Goal: Find contact information: Find contact information

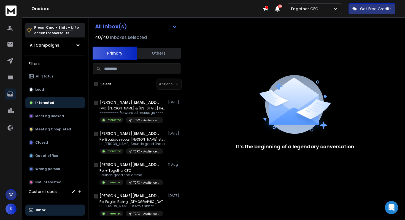
click at [114, 68] on input at bounding box center [137, 68] width 88 height 11
paste input "**********"
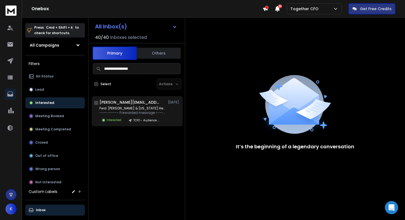
type input "**********"
click at [142, 107] on p "Fwd: Dukes & Vermont Health" at bounding box center [133, 108] width 66 height 4
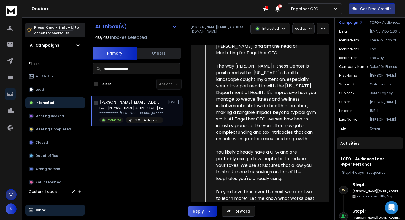
scroll to position [592, 0]
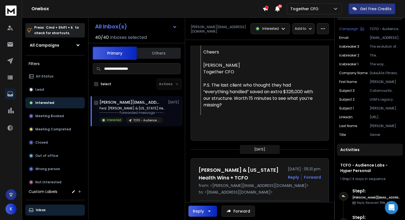
scroll to position [11, 0]
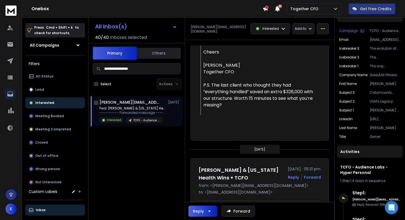
click at [375, 118] on p "https://linkedin.com/in/nate-yandow-655b154" at bounding box center [385, 119] width 31 height 4
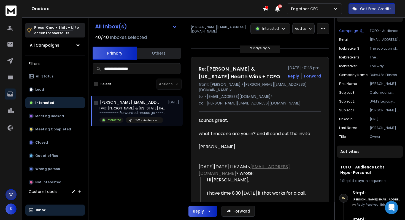
scroll to position [2034, 0]
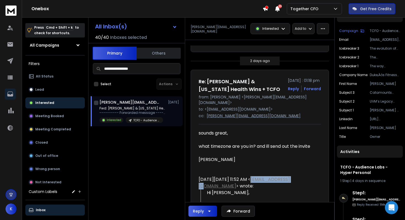
drag, startPoint x: 250, startPoint y: 106, endPoint x: 202, endPoint y: 105, distance: 48.6
click at [202, 176] on div "On Monday, Aug 11, 2025 at 11:52 AM < nyandow@gmail.com > wrote:" at bounding box center [258, 182] width 118 height 13
copy link "nyandow@gmail.com"
